Goal: Task Accomplishment & Management: Manage account settings

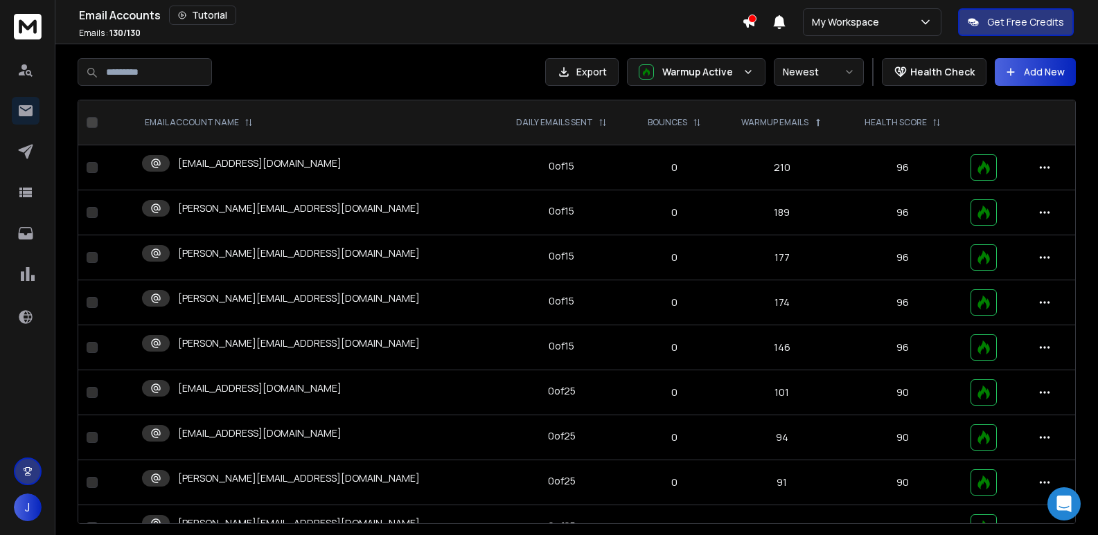
scroll to position [5546, 0]
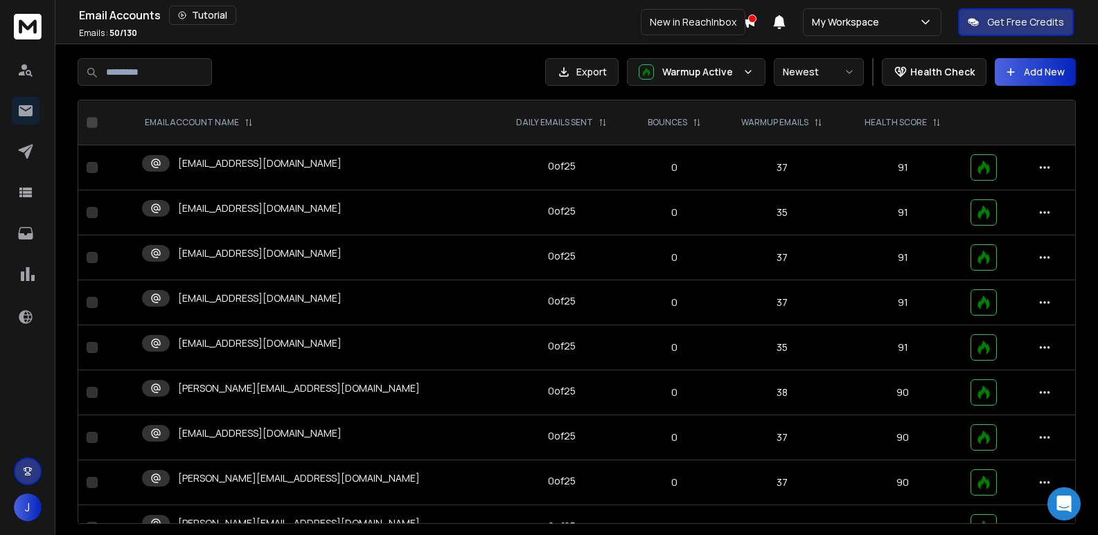
click at [756, 17] on div at bounding box center [752, 19] width 8 height 8
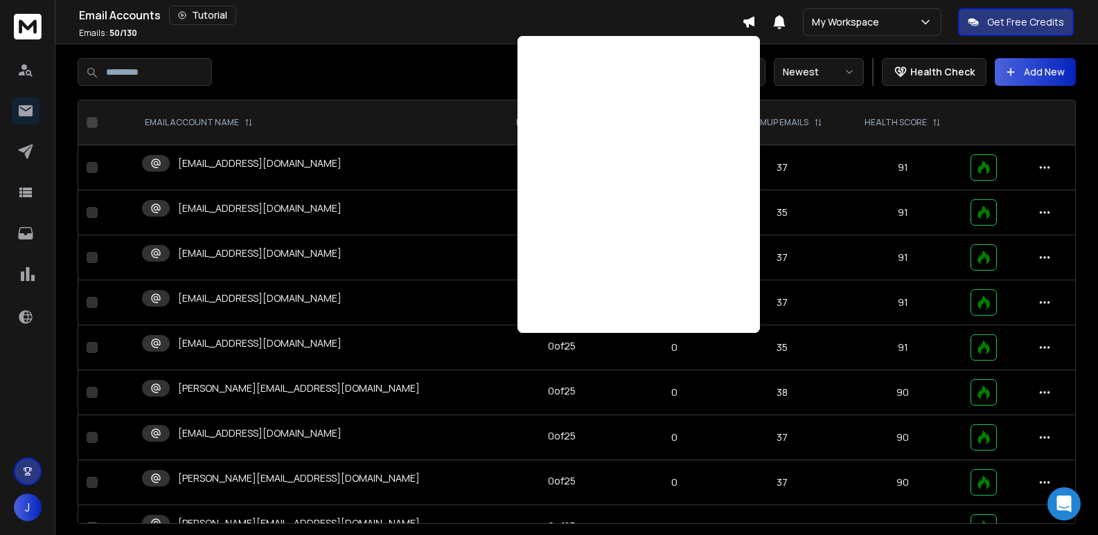
scroll to position [3, 0]
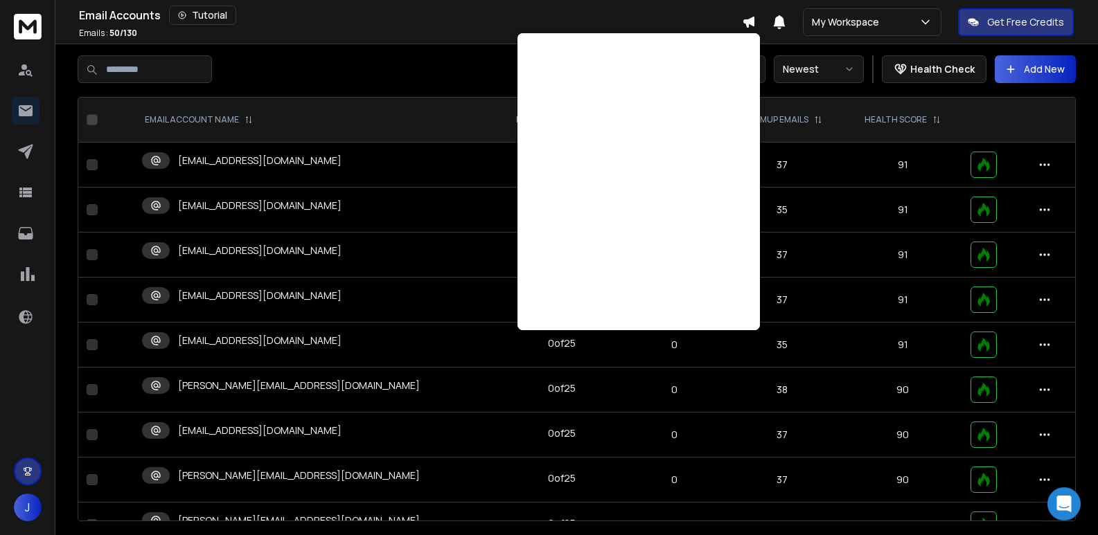
click at [568, 8] on div "Email Accounts Tutorial" at bounding box center [410, 15] width 663 height 19
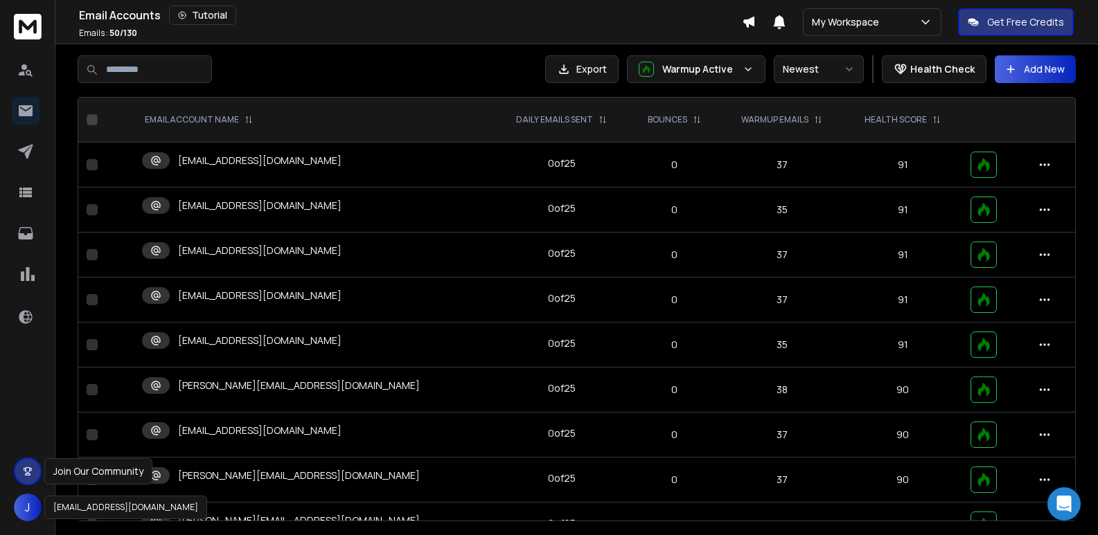
click at [26, 503] on span "J" at bounding box center [28, 508] width 28 height 28
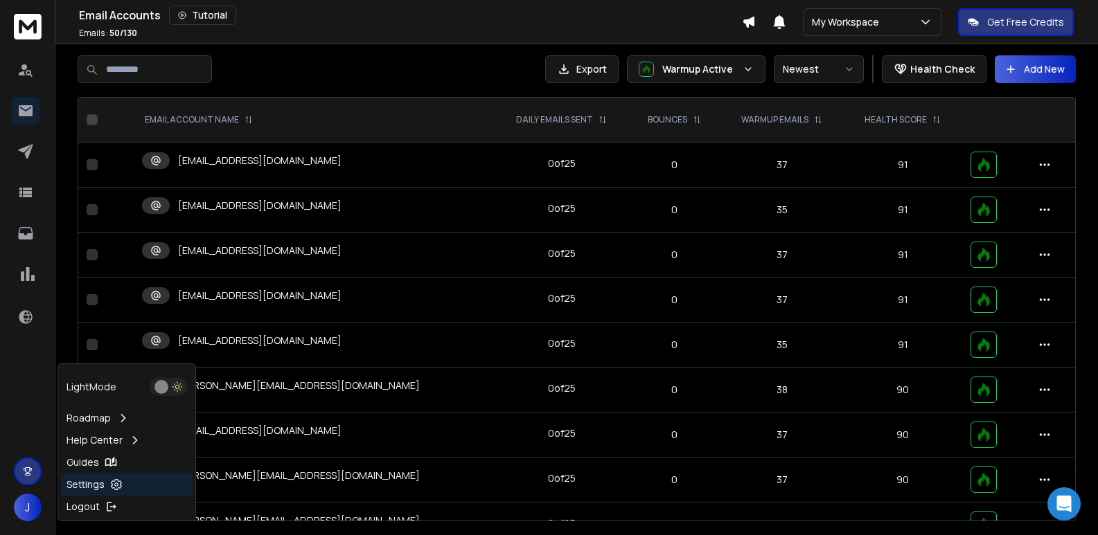
click at [93, 488] on p "Settings" at bounding box center [85, 485] width 38 height 14
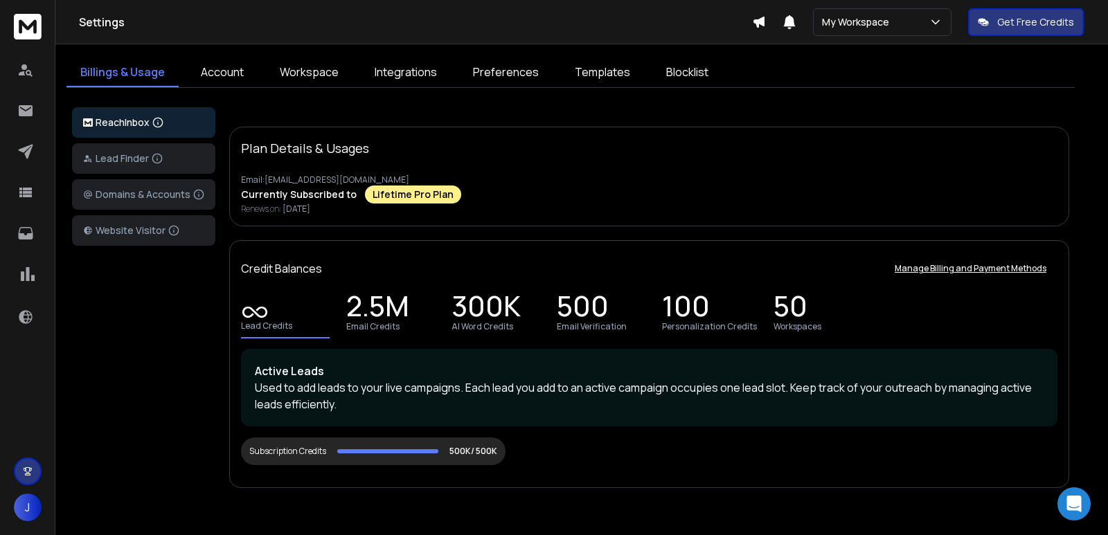
click at [24, 150] on icon at bounding box center [25, 152] width 15 height 15
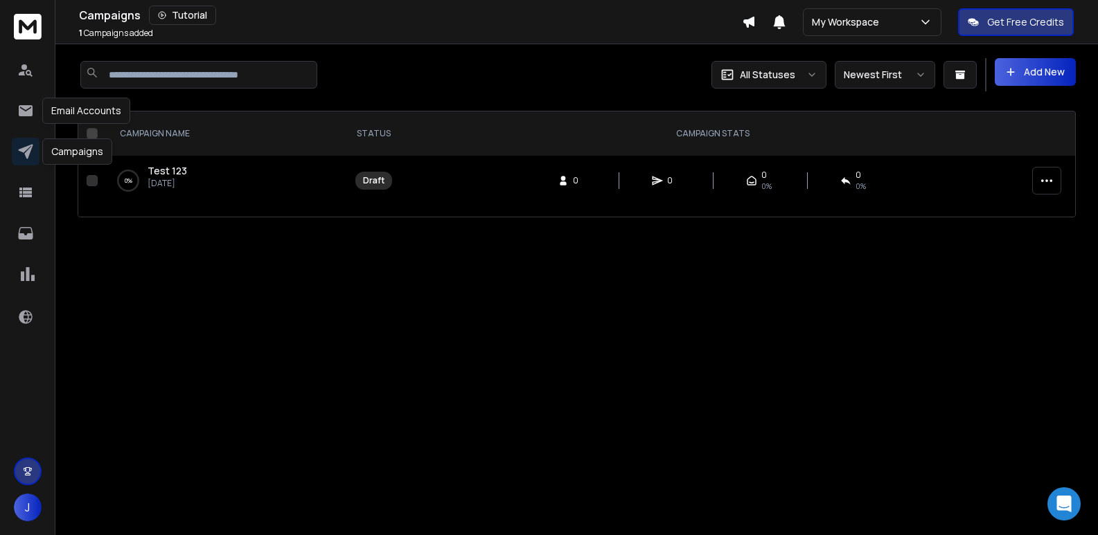
click at [21, 69] on icon at bounding box center [25, 70] width 17 height 17
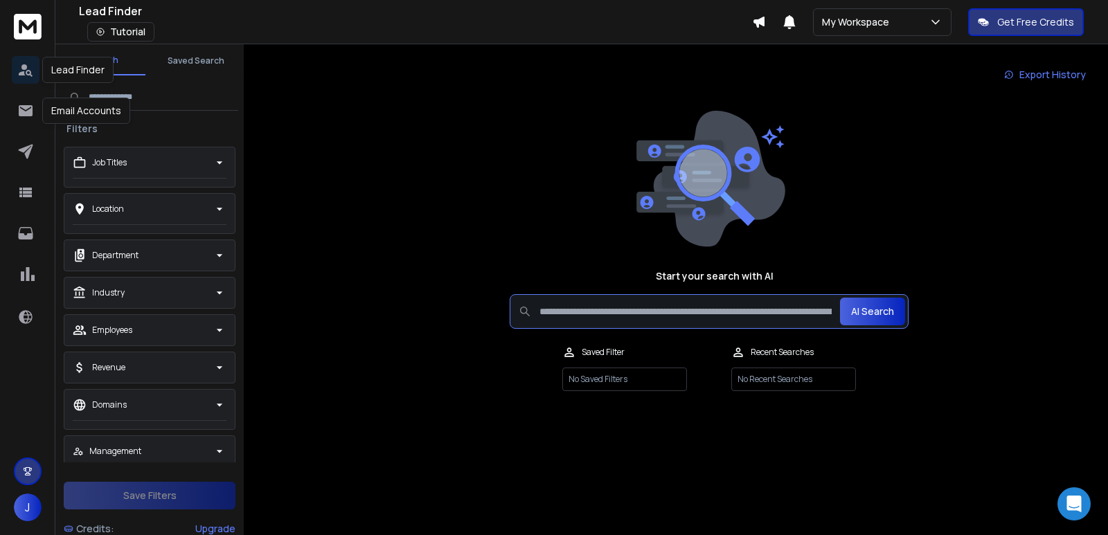
click at [19, 110] on icon at bounding box center [26, 110] width 14 height 11
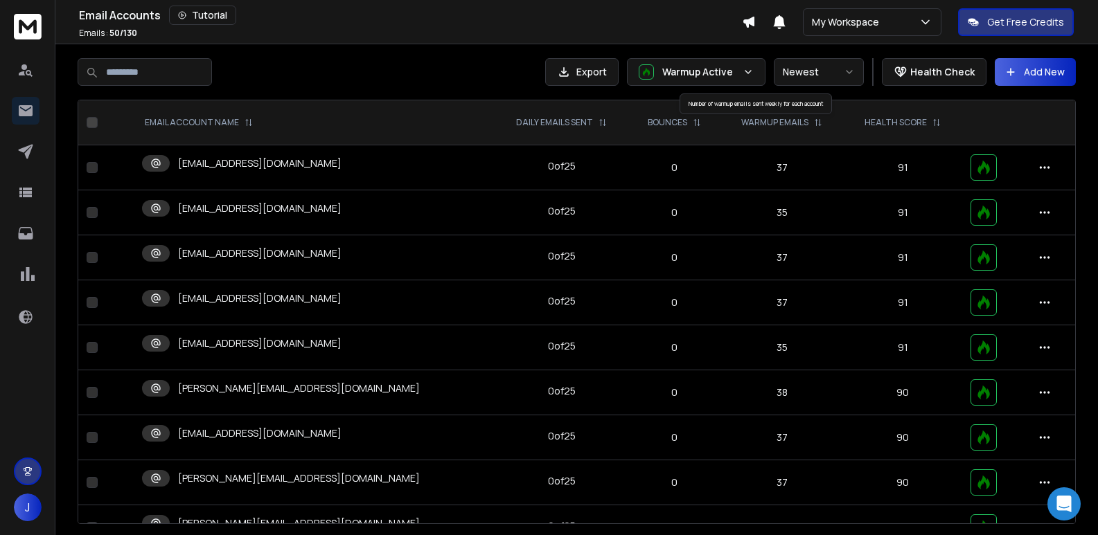
click at [773, 121] on p "WARMUP EMAILS" at bounding box center [774, 122] width 67 height 11
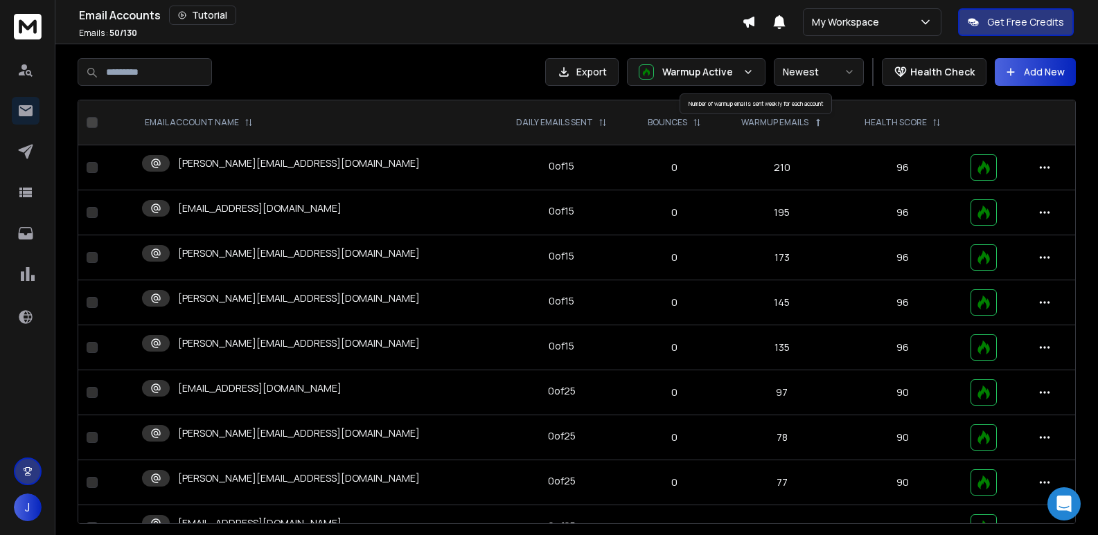
click at [764, 127] on p "WARMUP EMAILS" at bounding box center [774, 122] width 67 height 11
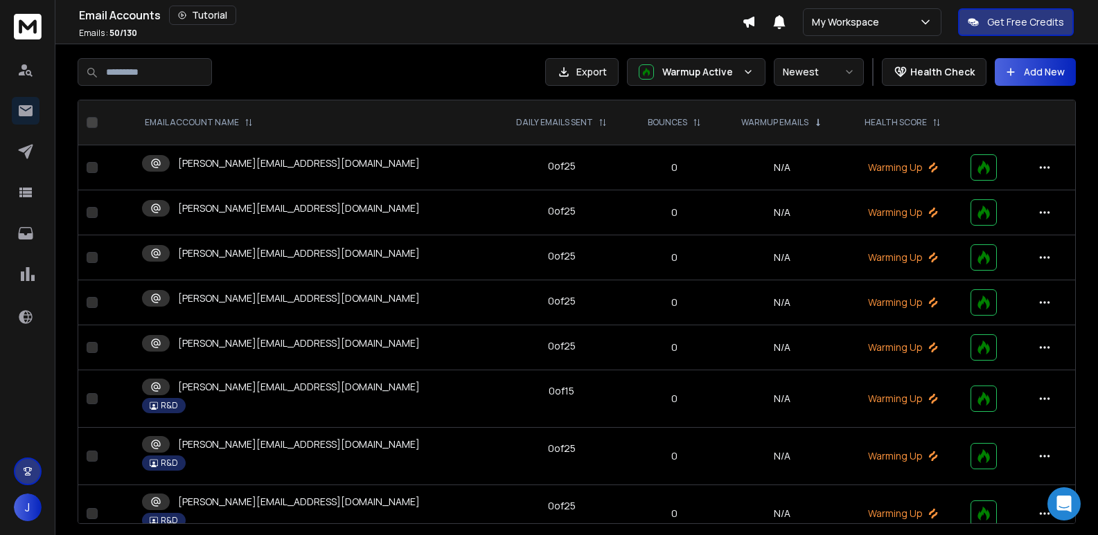
click at [278, 385] on p "[PERSON_NAME][EMAIL_ADDRESS][DOMAIN_NAME]" at bounding box center [299, 387] width 242 height 14
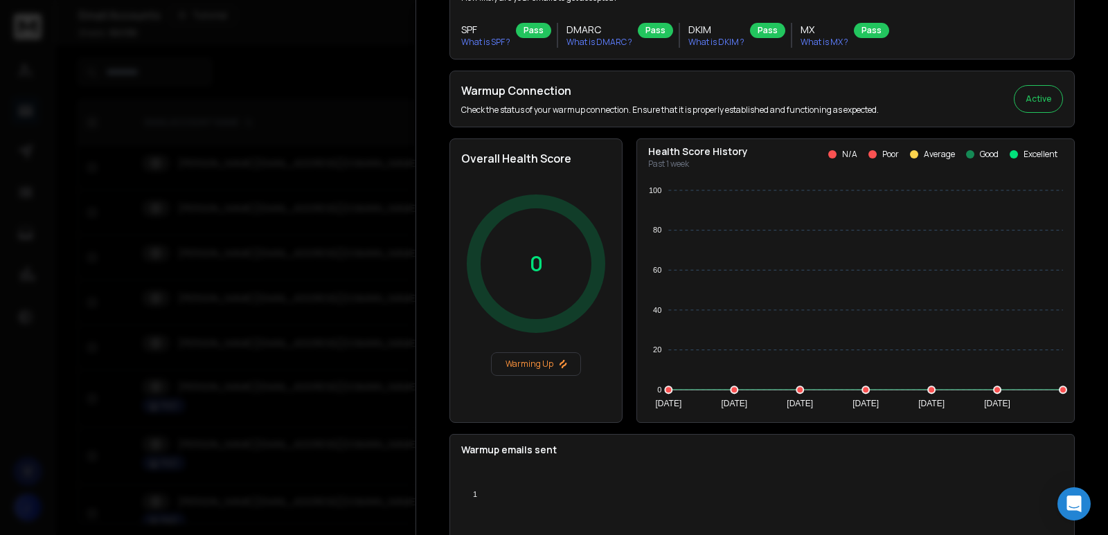
scroll to position [289, 0]
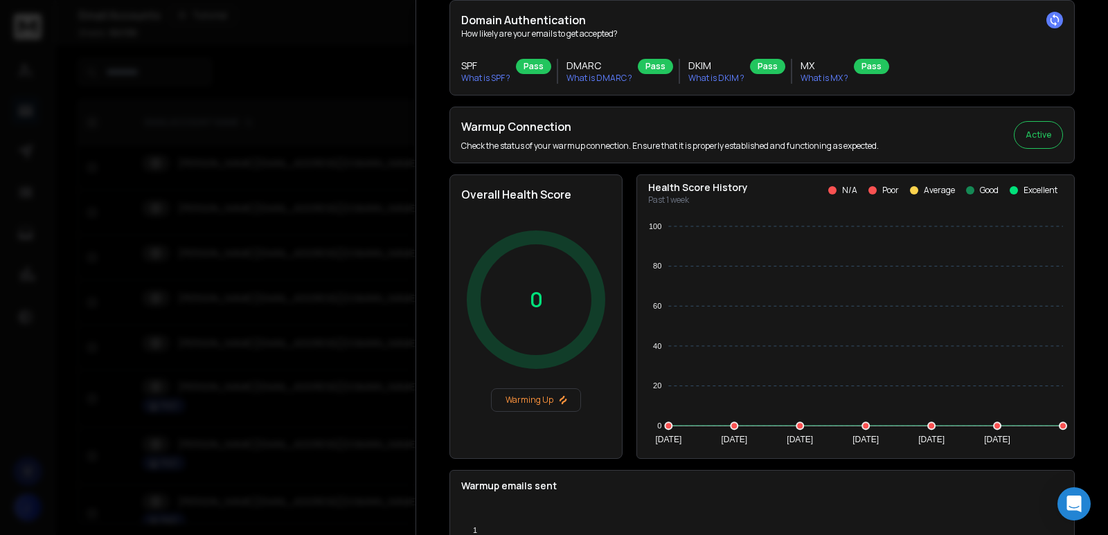
click at [403, 194] on div at bounding box center [554, 267] width 1108 height 535
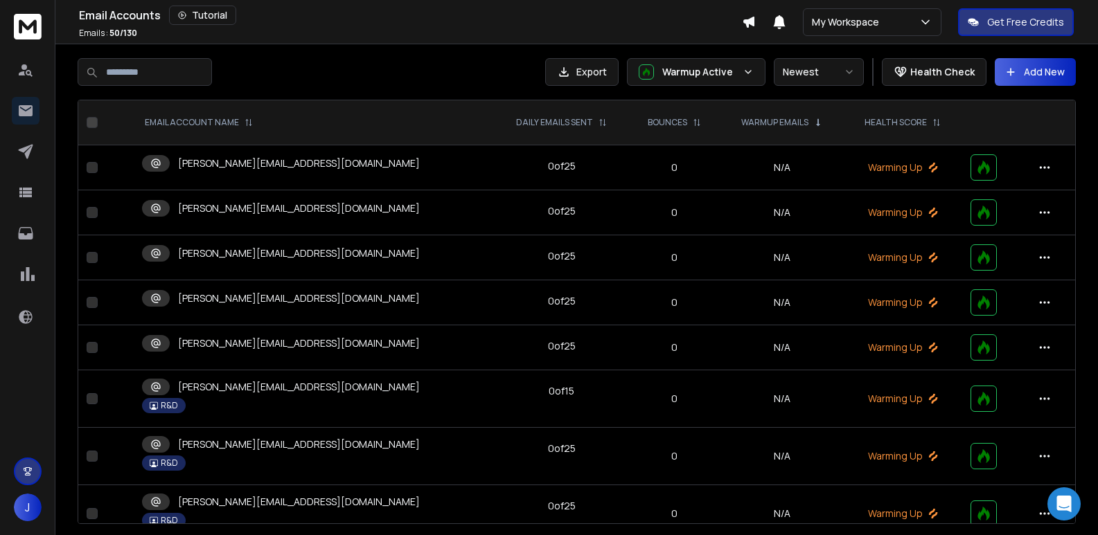
click at [281, 510] on div "[PERSON_NAME][EMAIL_ADDRESS][DOMAIN_NAME]" at bounding box center [281, 502] width 278 height 17
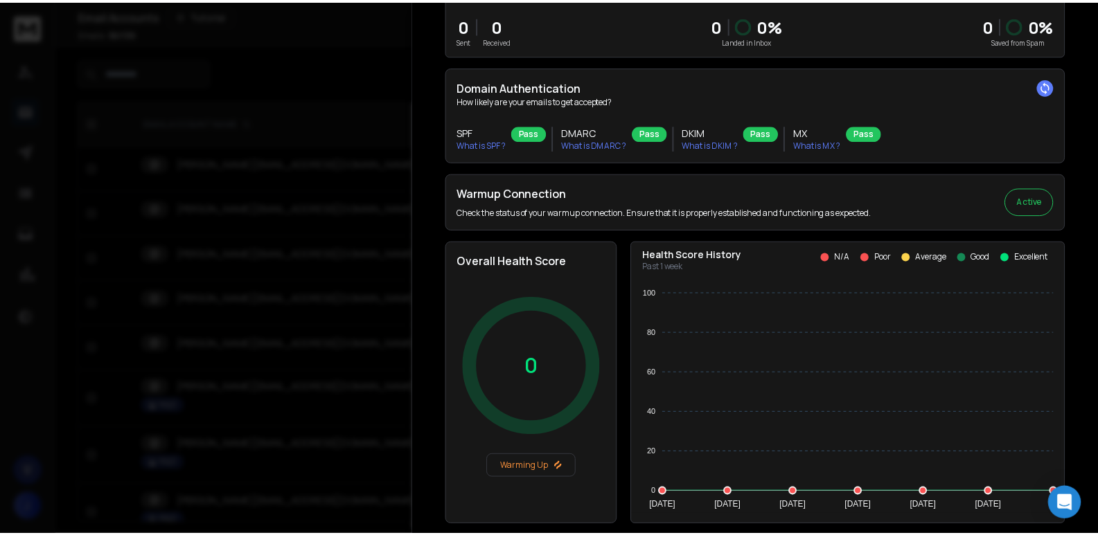
scroll to position [221, 0]
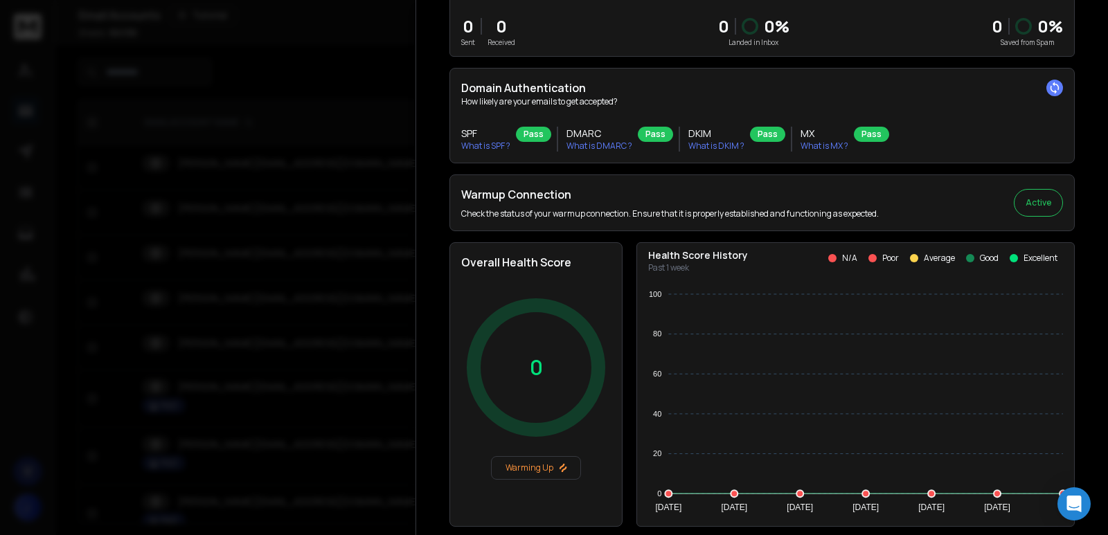
click at [359, 284] on div at bounding box center [554, 267] width 1108 height 535
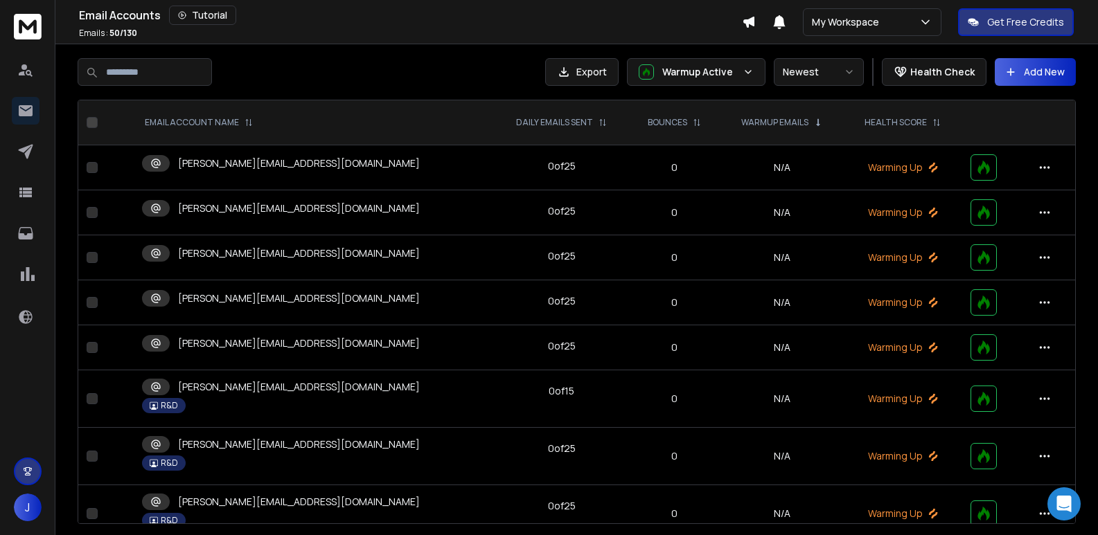
click at [287, 160] on p "[PERSON_NAME][EMAIL_ADDRESS][DOMAIN_NAME]" at bounding box center [299, 164] width 242 height 14
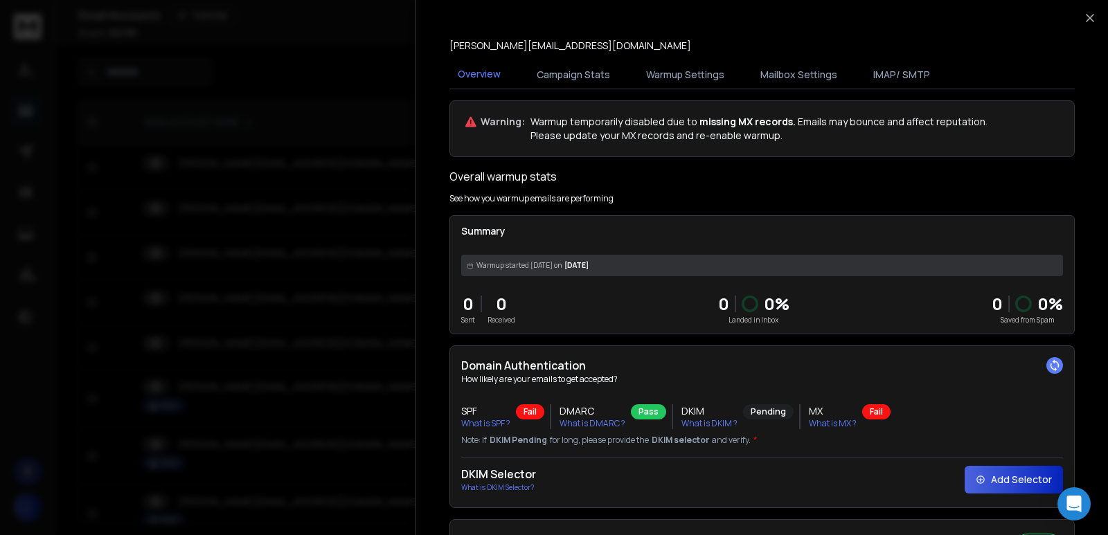
click at [1051, 365] on icon at bounding box center [1055, 366] width 14 height 14
click at [370, 56] on div at bounding box center [554, 267] width 1108 height 535
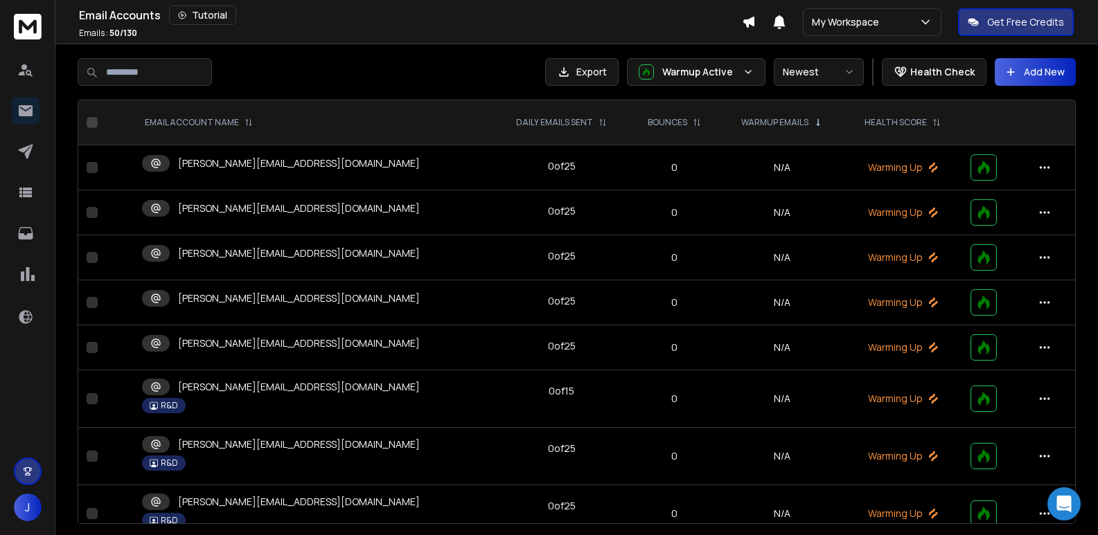
click at [762, 124] on p "WARMUP EMAILS" at bounding box center [774, 122] width 67 height 11
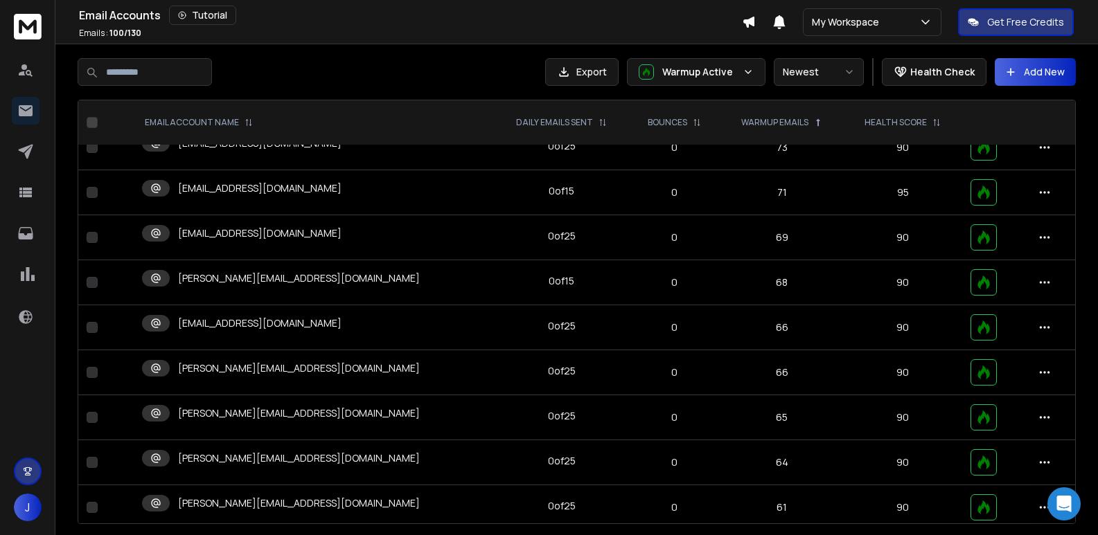
scroll to position [319, 0]
